Goal: Information Seeking & Learning: Check status

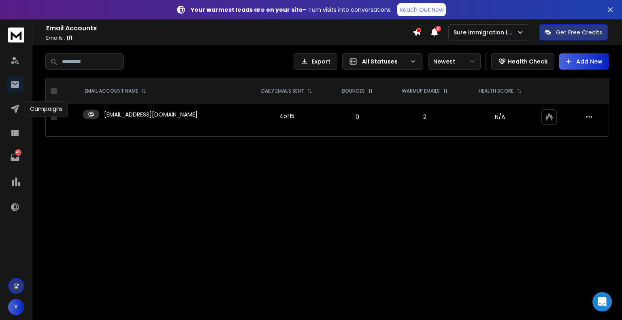
drag, startPoint x: 16, startPoint y: 106, endPoint x: 28, endPoint y: 106, distance: 11.8
click at [17, 106] on icon at bounding box center [15, 108] width 9 height 9
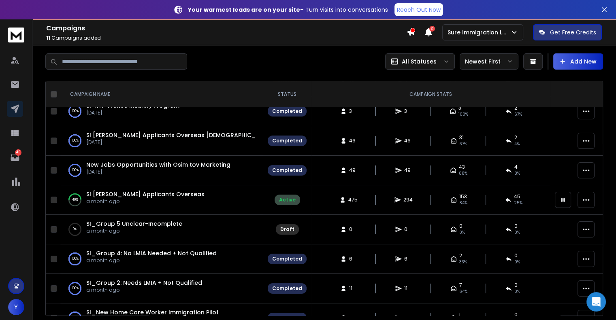
scroll to position [81, 0]
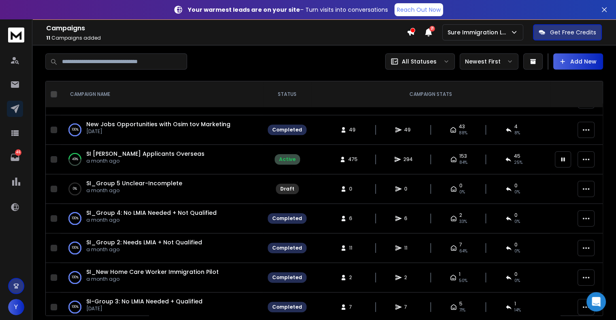
click at [183, 154] on span "SI [PERSON_NAME] Applicants Overseas" at bounding box center [145, 154] width 118 height 8
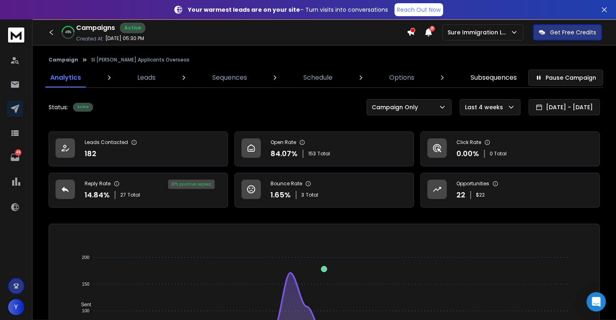
click at [496, 81] on p "Subsequences" at bounding box center [493, 78] width 46 height 10
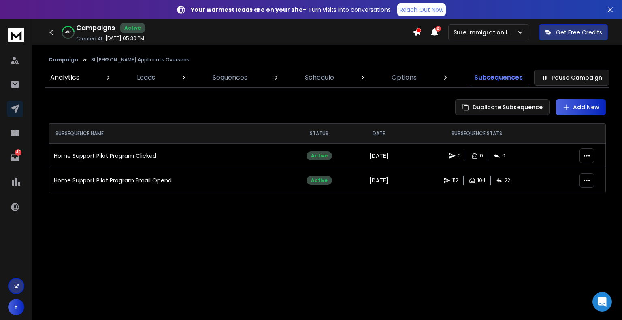
click at [64, 77] on p "Analytics" at bounding box center [64, 78] width 29 height 10
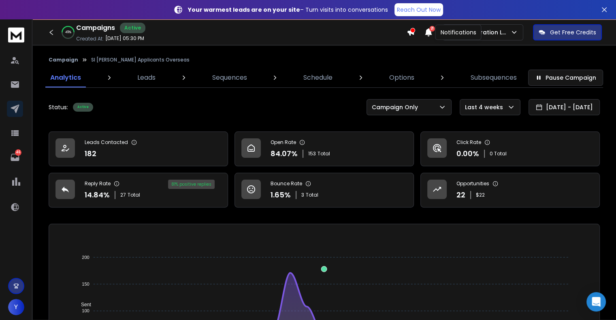
click at [432, 35] on icon at bounding box center [428, 32] width 8 height 8
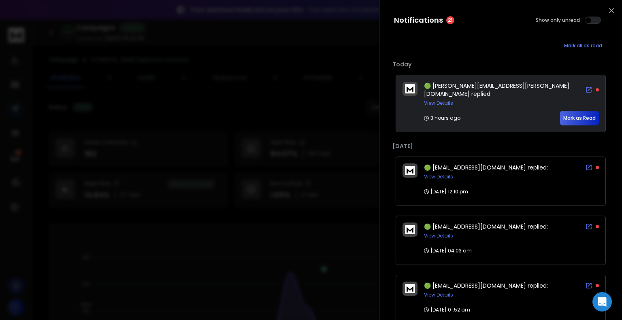
click at [490, 90] on div "🟢 [PERSON_NAME][EMAIL_ADDRESS][PERSON_NAME][DOMAIN_NAME] replied: View Details …" at bounding box center [511, 104] width 175 height 44
click at [454, 96] on div "🟢 [PERSON_NAME][EMAIL_ADDRESS][PERSON_NAME][DOMAIN_NAME] replied: View Details …" at bounding box center [511, 104] width 175 height 44
click at [439, 100] on div "View Details" at bounding box center [438, 103] width 29 height 6
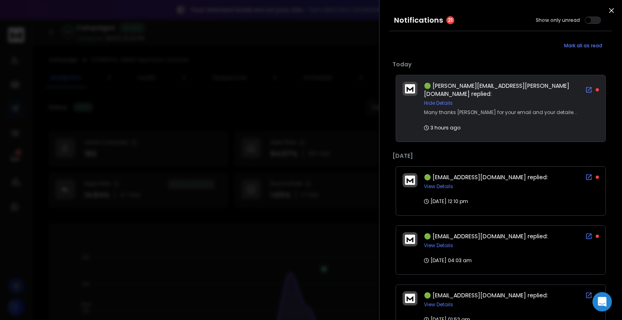
click at [610, 12] on icon "button" at bounding box center [611, 11] width 4 height 4
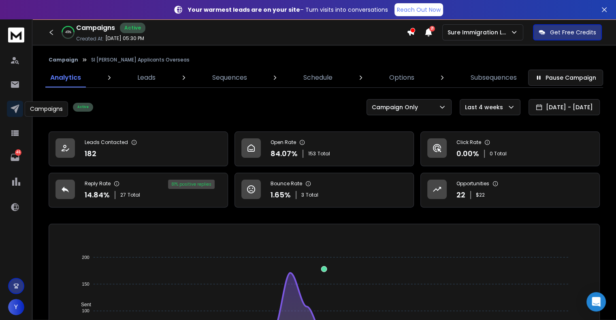
click at [18, 105] on icon at bounding box center [15, 108] width 9 height 9
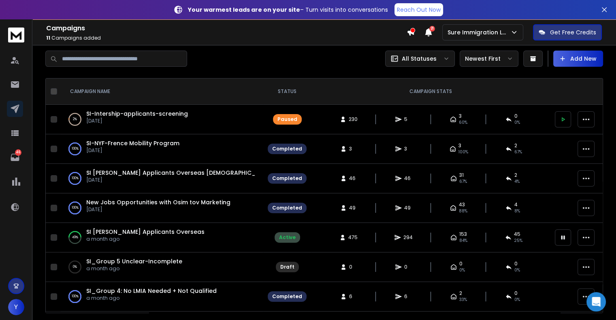
scroll to position [4, 0]
